Goal: Communication & Community: Answer question/provide support

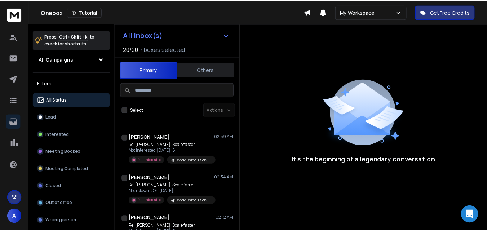
scroll to position [56, 0]
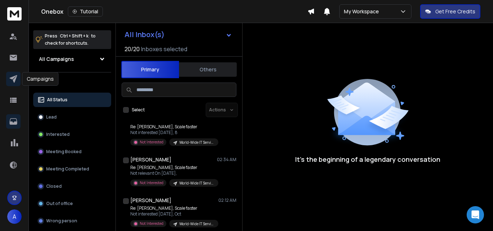
click at [16, 77] on icon at bounding box center [13, 79] width 8 height 8
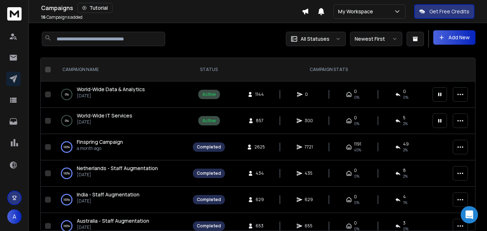
click at [100, 89] on span "World-Wide Data & Analytics" at bounding box center [111, 89] width 68 height 7
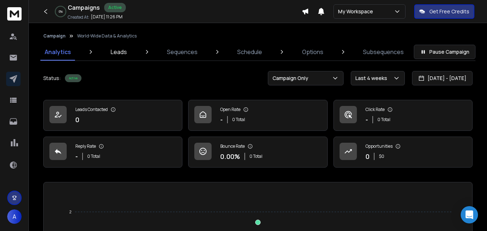
click at [125, 52] on p "Leads" at bounding box center [119, 52] width 16 height 9
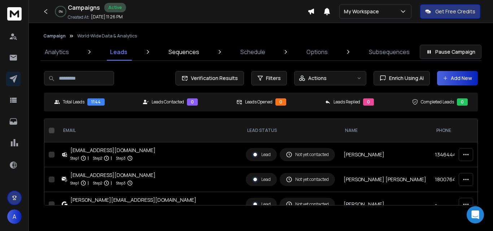
click at [181, 52] on p "Sequences" at bounding box center [183, 52] width 31 height 9
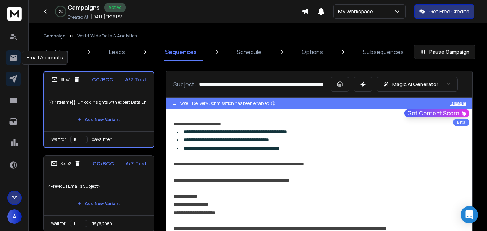
click at [12, 61] on icon at bounding box center [13, 57] width 9 height 9
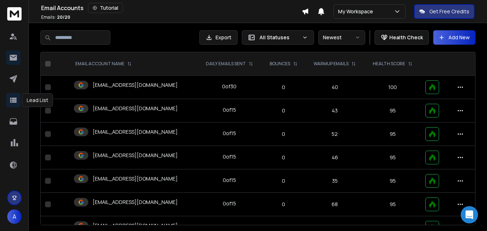
click at [13, 96] on link at bounding box center [13, 100] width 14 height 14
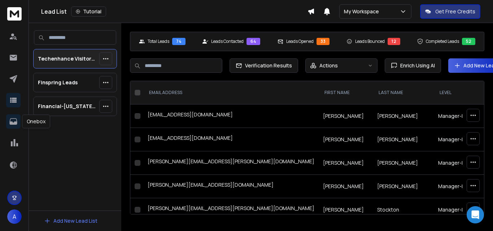
click at [12, 124] on icon at bounding box center [13, 121] width 8 height 6
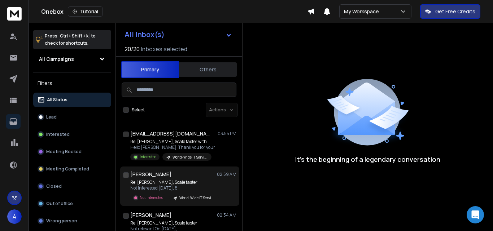
click at [151, 184] on p "Re: [PERSON_NAME], Scale faster" at bounding box center [173, 183] width 87 height 6
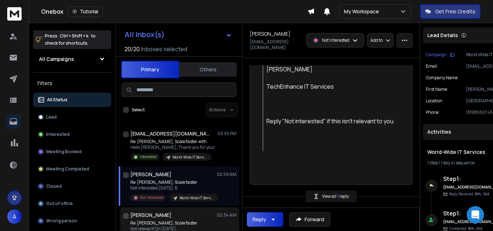
scroll to position [35, 0]
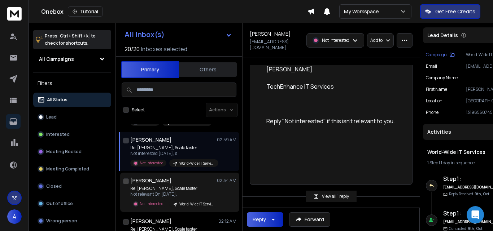
click at [159, 192] on p "Not relevant On [DATE]," at bounding box center [173, 195] width 87 height 6
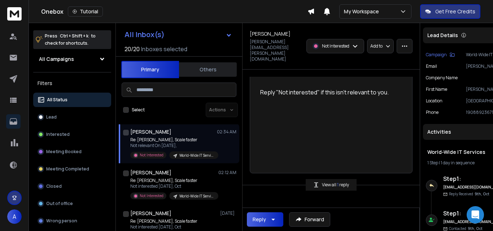
scroll to position [84, 0]
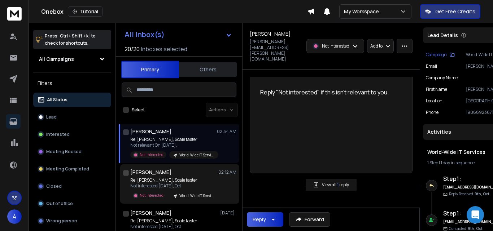
click at [186, 173] on div "[PERSON_NAME] 02:12 AM" at bounding box center [183, 172] width 106 height 7
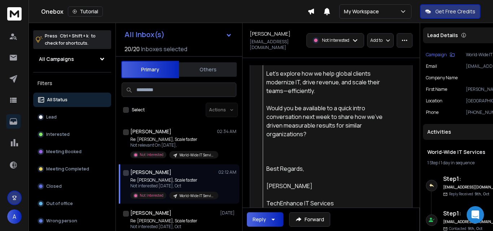
scroll to position [119, 0]
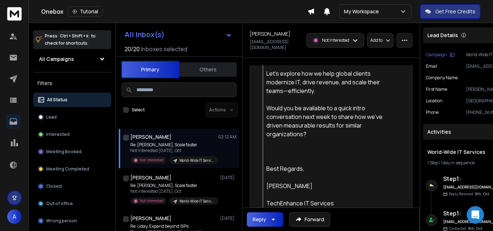
click at [181, 180] on div "[PERSON_NAME] [DATE]" at bounding box center [183, 177] width 106 height 7
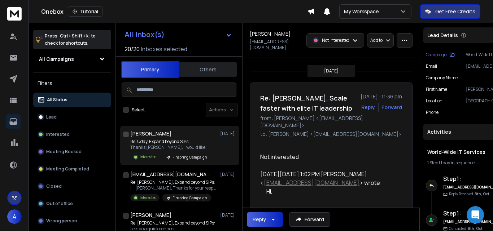
scroll to position [0, 0]
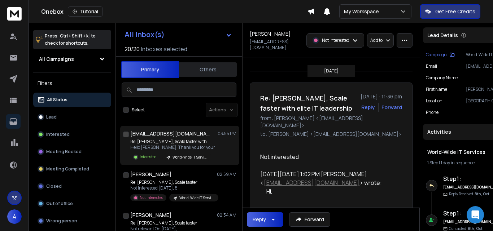
click at [144, 146] on p "Hello [PERSON_NAME], Thank you for your" at bounding box center [172, 148] width 85 height 6
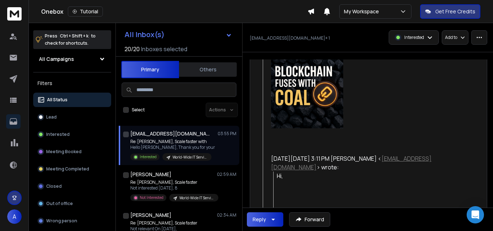
scroll to position [377, 0]
